Goal: Navigation & Orientation: Find specific page/section

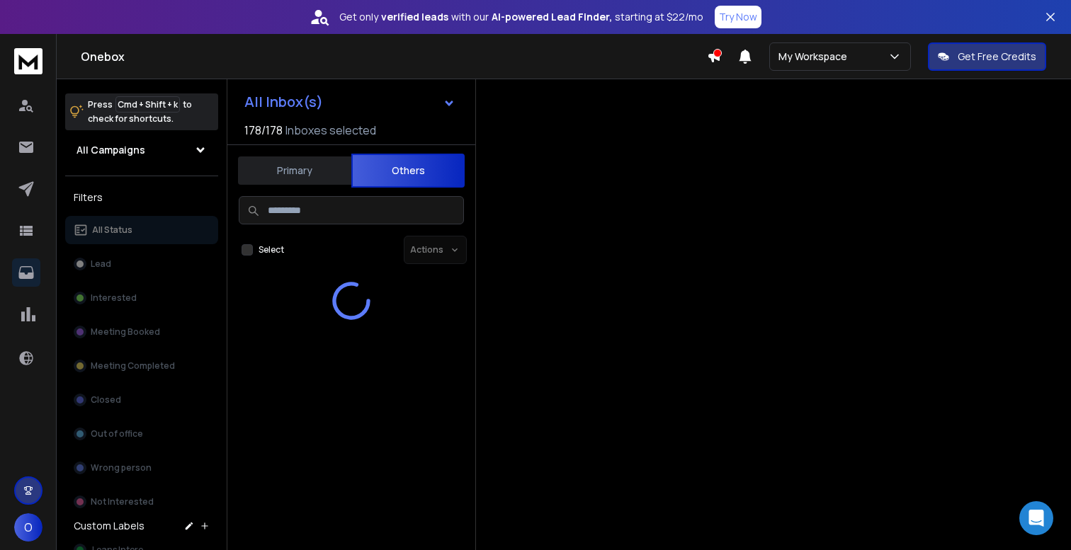
click at [402, 181] on button "Others" at bounding box center [407, 171] width 113 height 34
drag, startPoint x: 0, startPoint y: 0, endPoint x: 356, endPoint y: 181, distance: 399.1
click at [394, 181] on button "Others" at bounding box center [407, 171] width 113 height 34
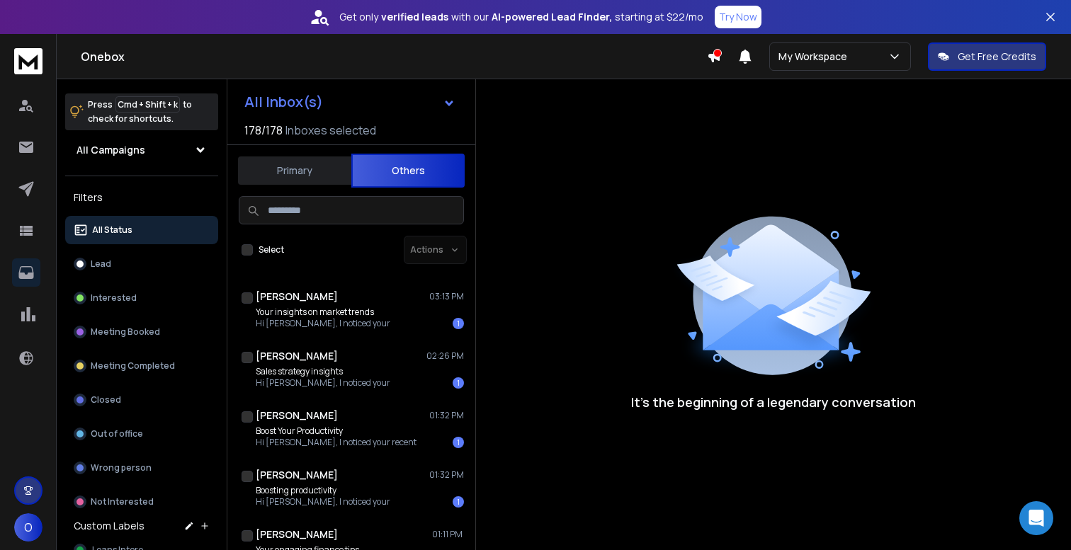
click at [335, 179] on button "Primary" at bounding box center [294, 170] width 113 height 31
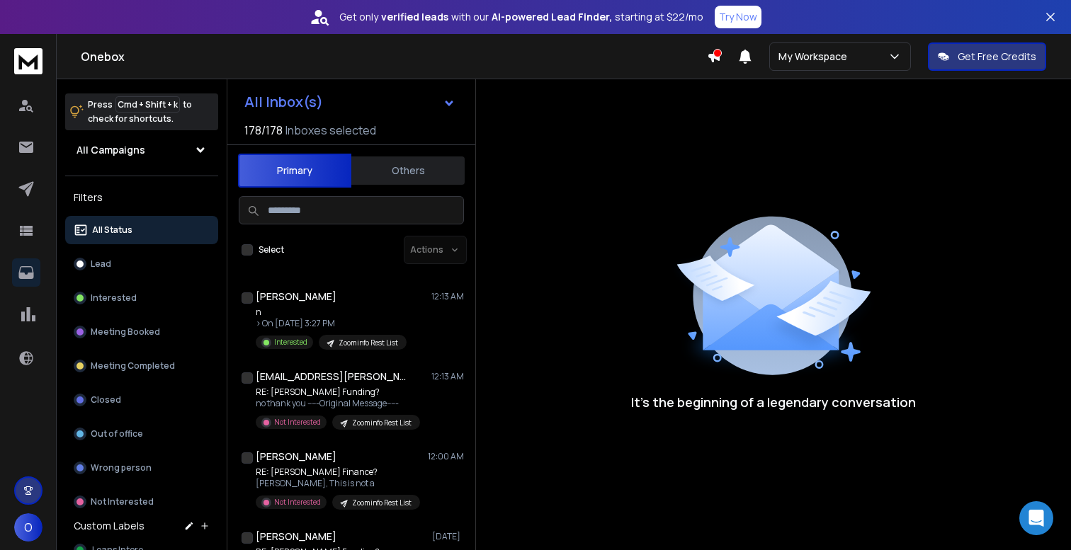
click at [386, 185] on button "Others" at bounding box center [407, 170] width 113 height 31
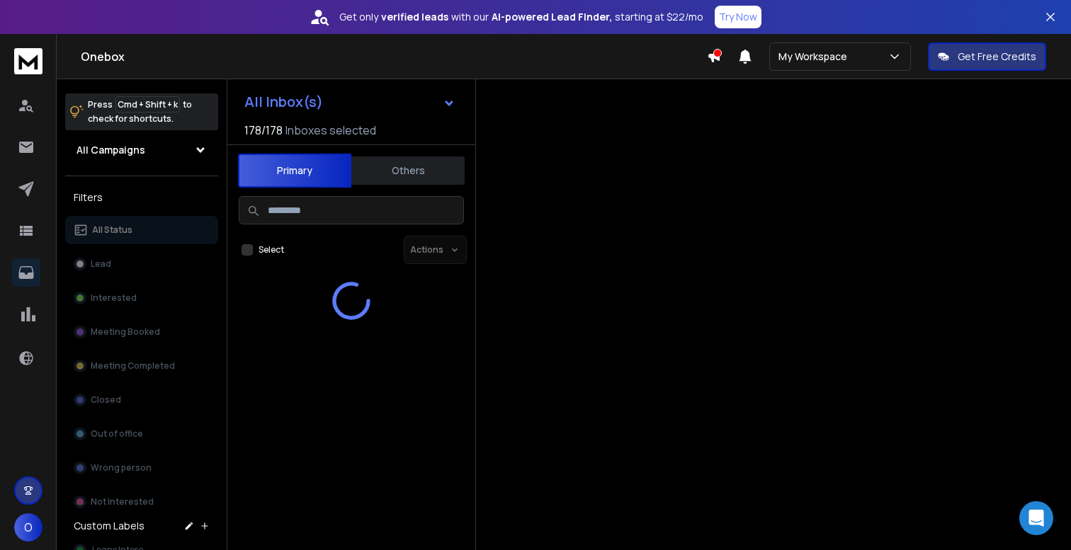
click at [289, 183] on button "Primary" at bounding box center [294, 171] width 113 height 34
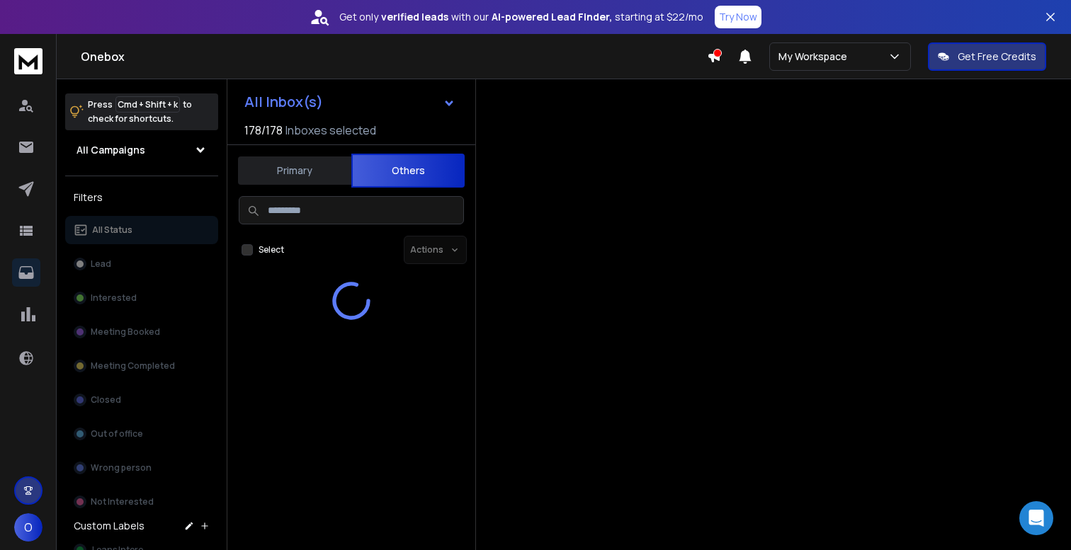
click at [391, 178] on button "Others" at bounding box center [407, 171] width 113 height 34
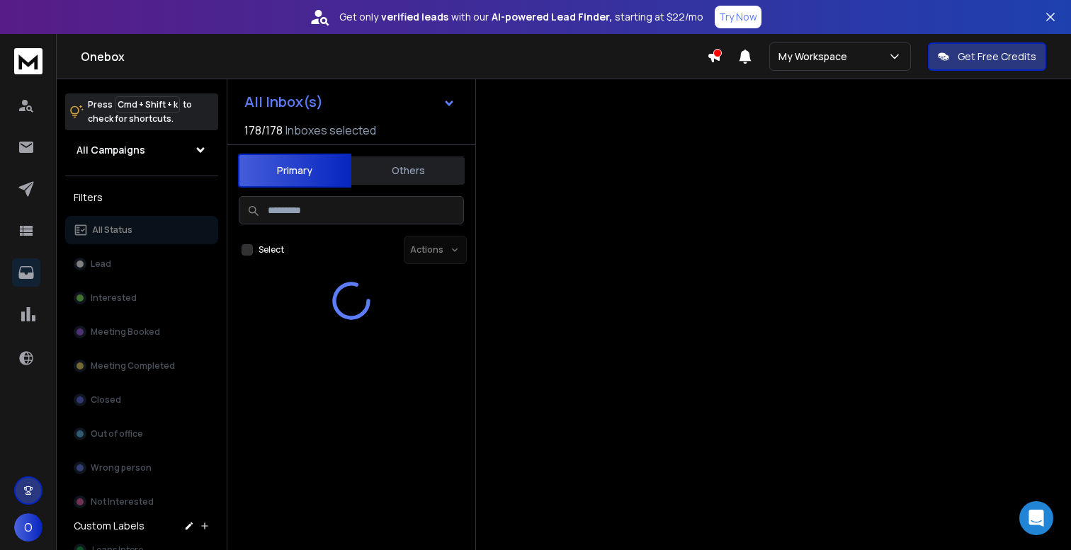
click at [293, 181] on button "Primary" at bounding box center [294, 171] width 113 height 34
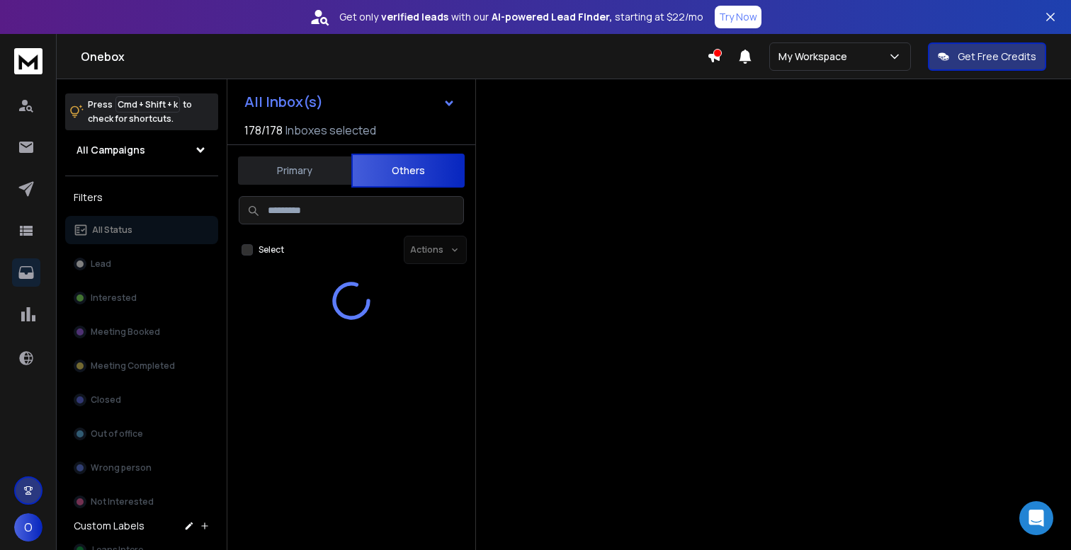
click at [370, 176] on button "Others" at bounding box center [407, 171] width 113 height 34
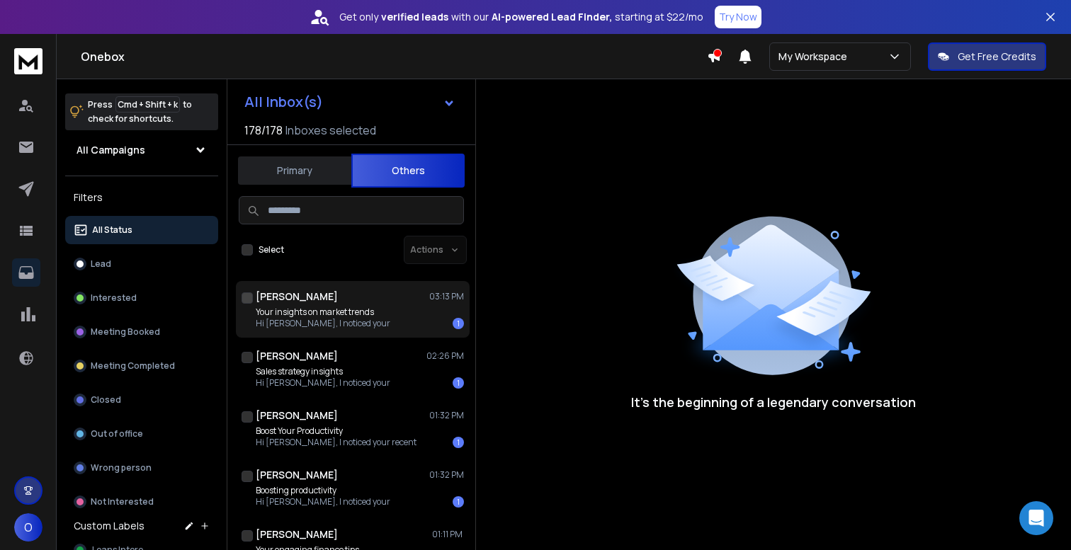
click at [369, 291] on div "[PERSON_NAME] 03:13 PM" at bounding box center [360, 297] width 208 height 14
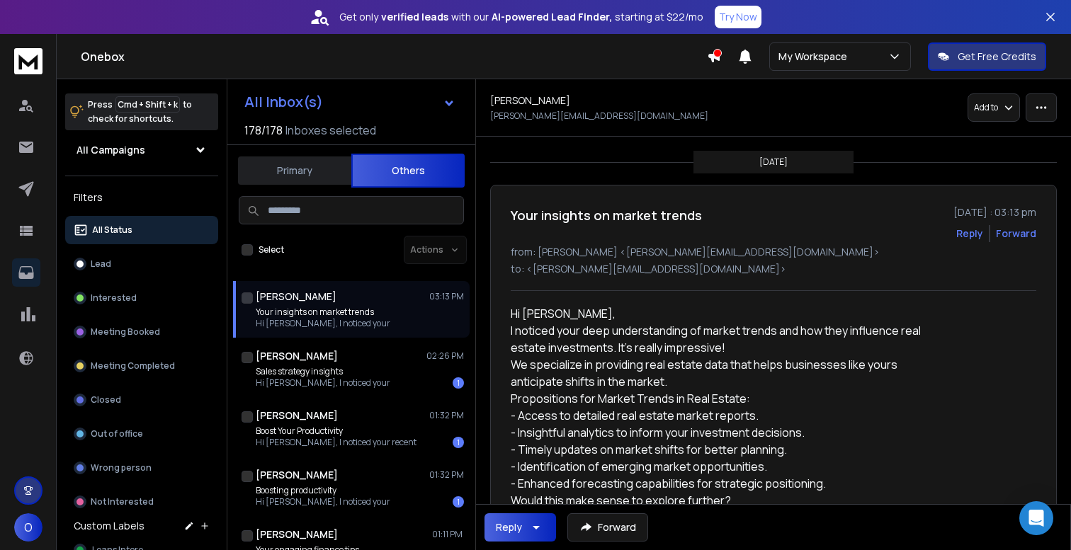
click at [315, 161] on button "Primary" at bounding box center [294, 170] width 113 height 31
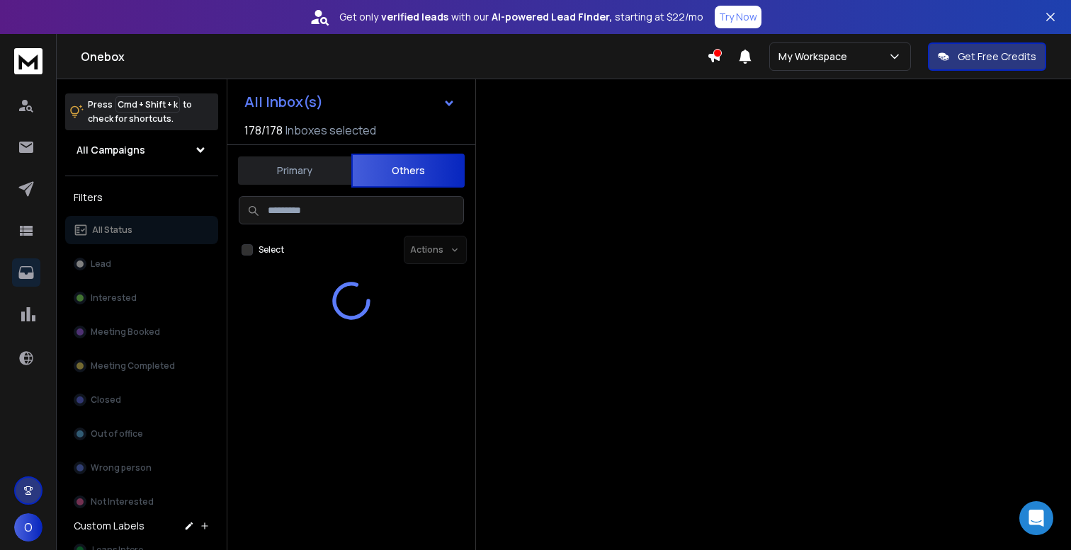
click at [373, 175] on button "Others" at bounding box center [407, 171] width 113 height 34
click at [312, 174] on button "Primary" at bounding box center [294, 170] width 113 height 31
click at [433, 177] on button "Others" at bounding box center [407, 171] width 113 height 34
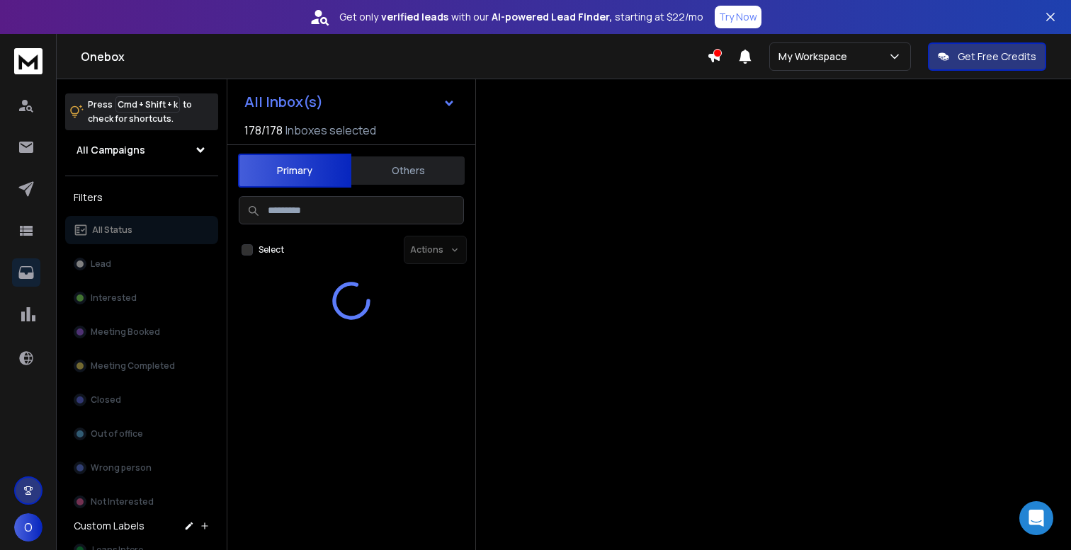
click at [310, 181] on button "Primary" at bounding box center [294, 171] width 113 height 34
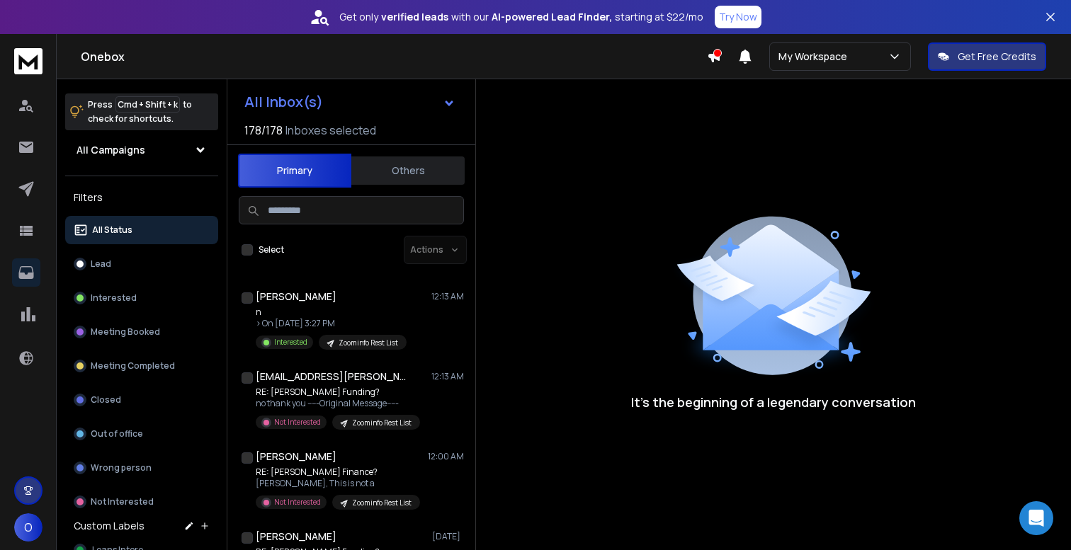
click at [402, 165] on button "Others" at bounding box center [407, 170] width 113 height 31
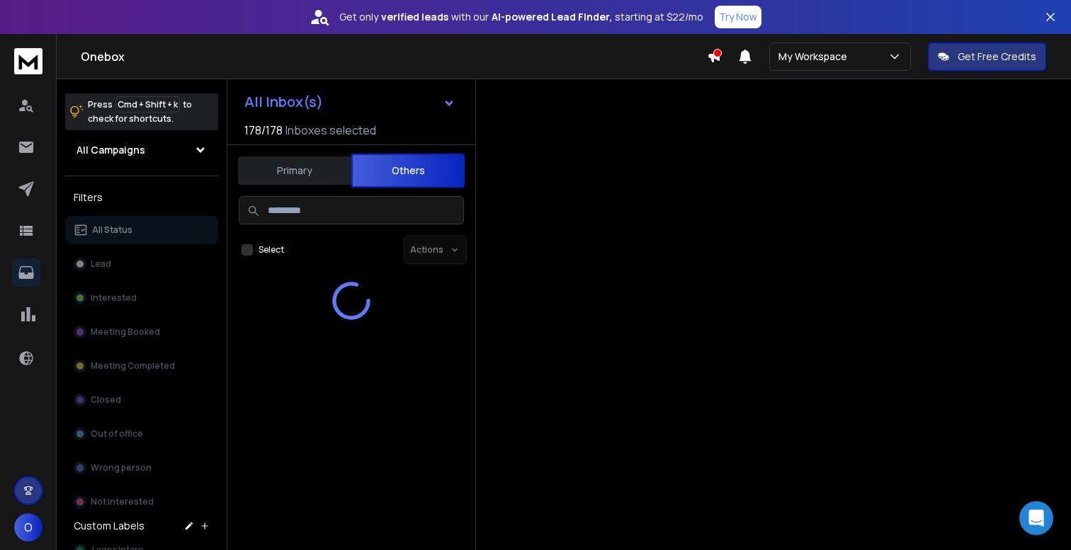
click at [401, 169] on button "Others" at bounding box center [407, 171] width 113 height 34
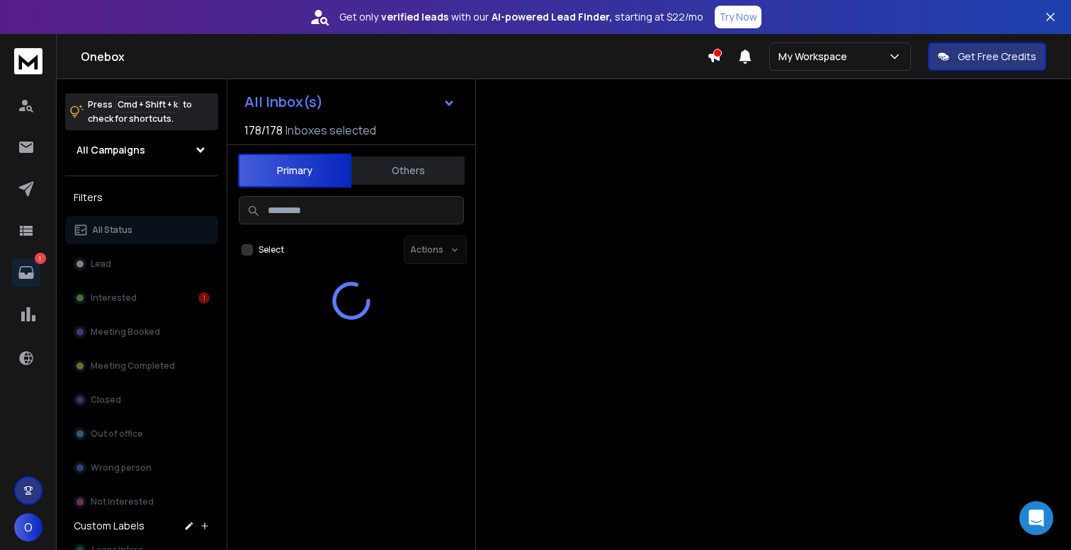
click at [309, 174] on button "Primary" at bounding box center [294, 171] width 113 height 34
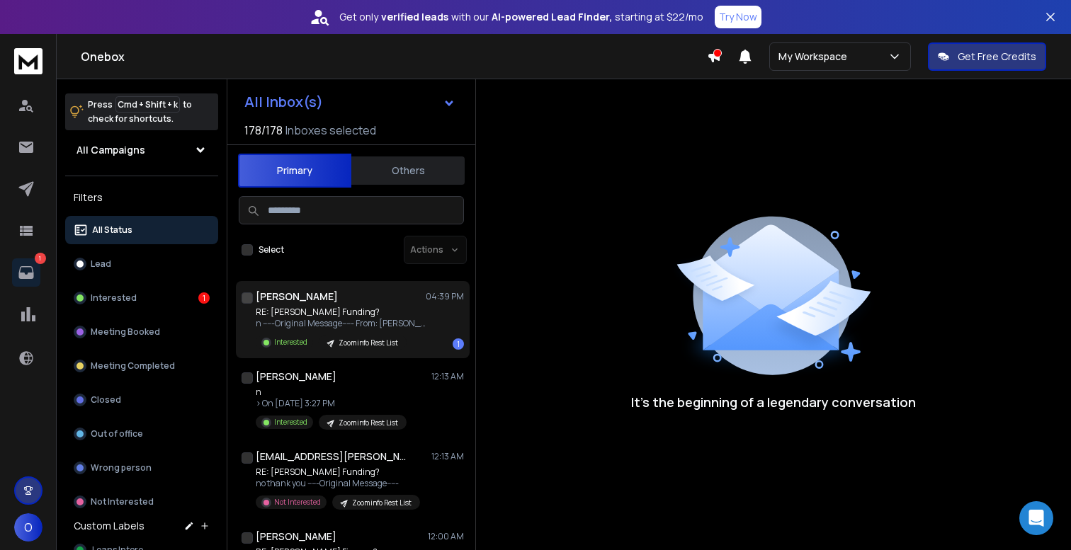
click at [428, 339] on div "RE: [PERSON_NAME] Funding? n -----Original Message----- From: [PERSON_NAME] Int…" at bounding box center [360, 328] width 208 height 43
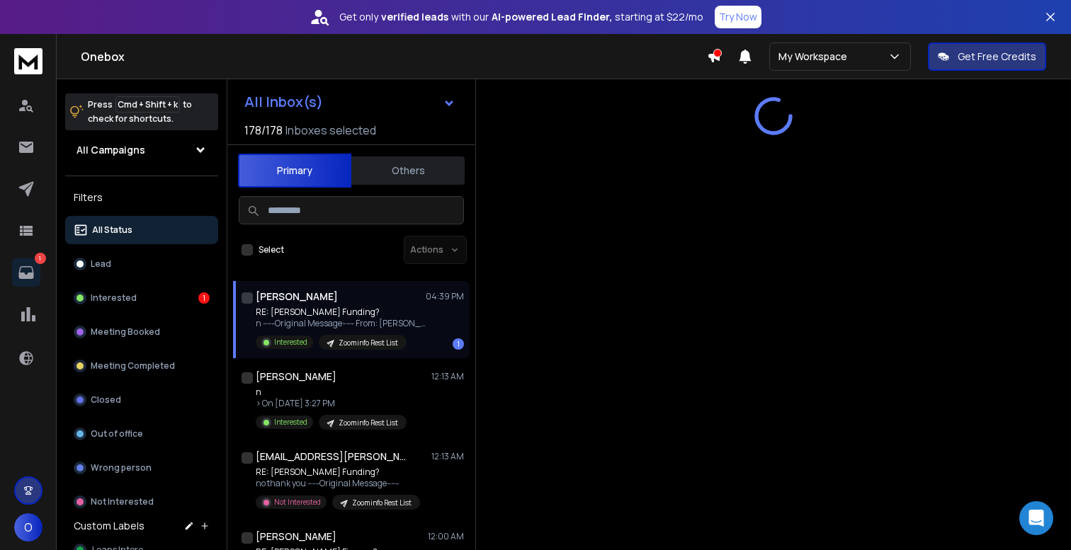
click at [428, 339] on div "RE: [PERSON_NAME] Funding? n -----Original Message----- From: [PERSON_NAME] Int…" at bounding box center [360, 328] width 208 height 43
